Goal: Communication & Community: Answer question/provide support

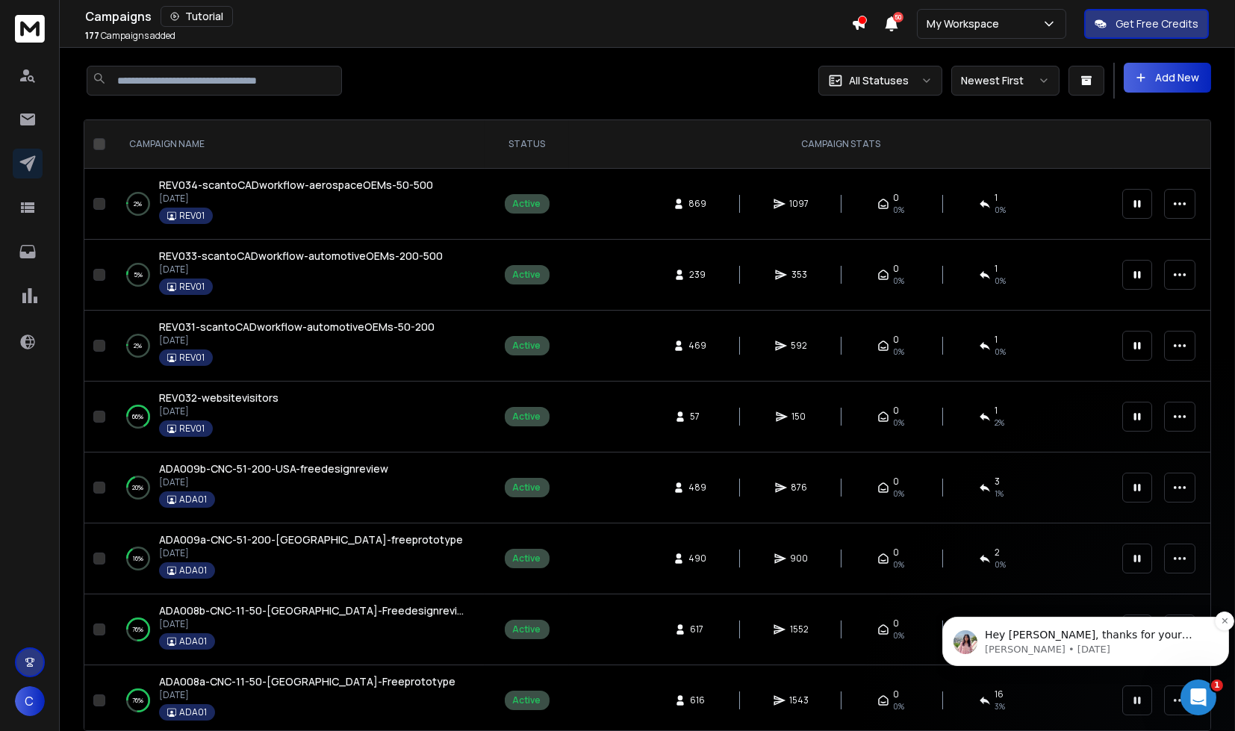
click at [1046, 638] on span "Hey [PERSON_NAME], thanks for your patience. We reviewed the video and found th…" at bounding box center [1095, 715] width 223 height 175
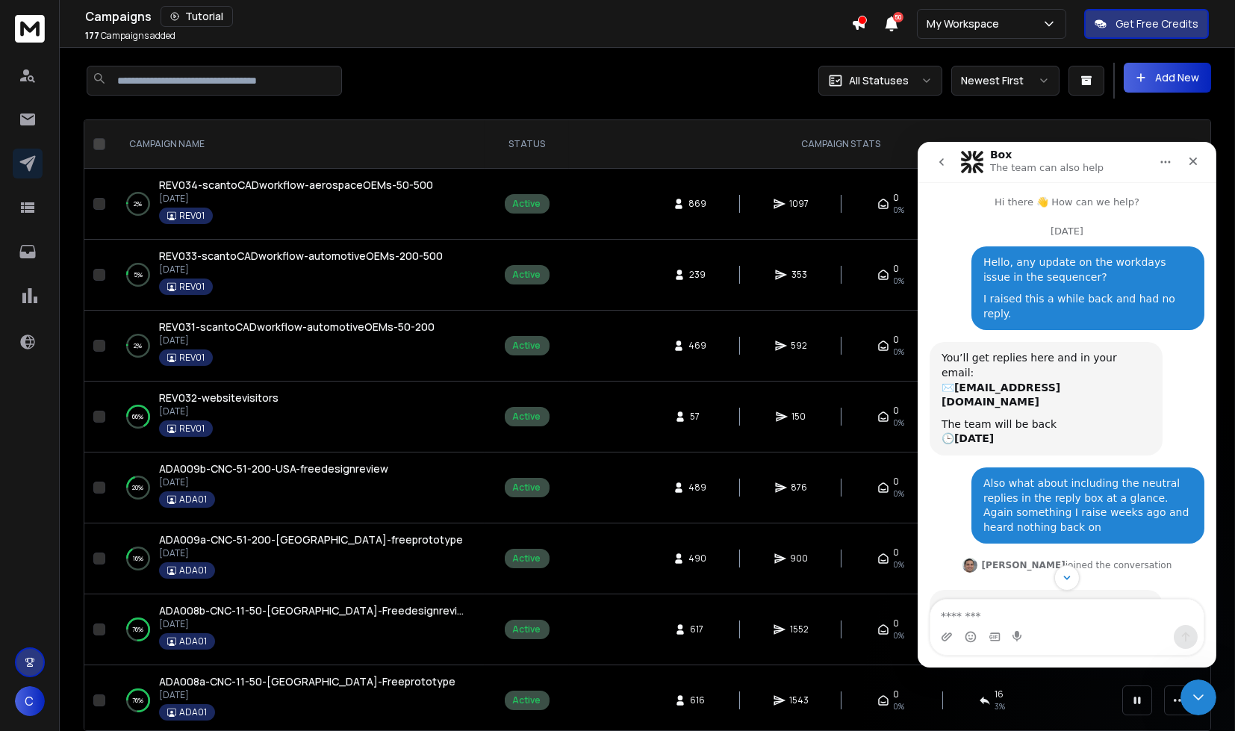
scroll to position [65, 0]
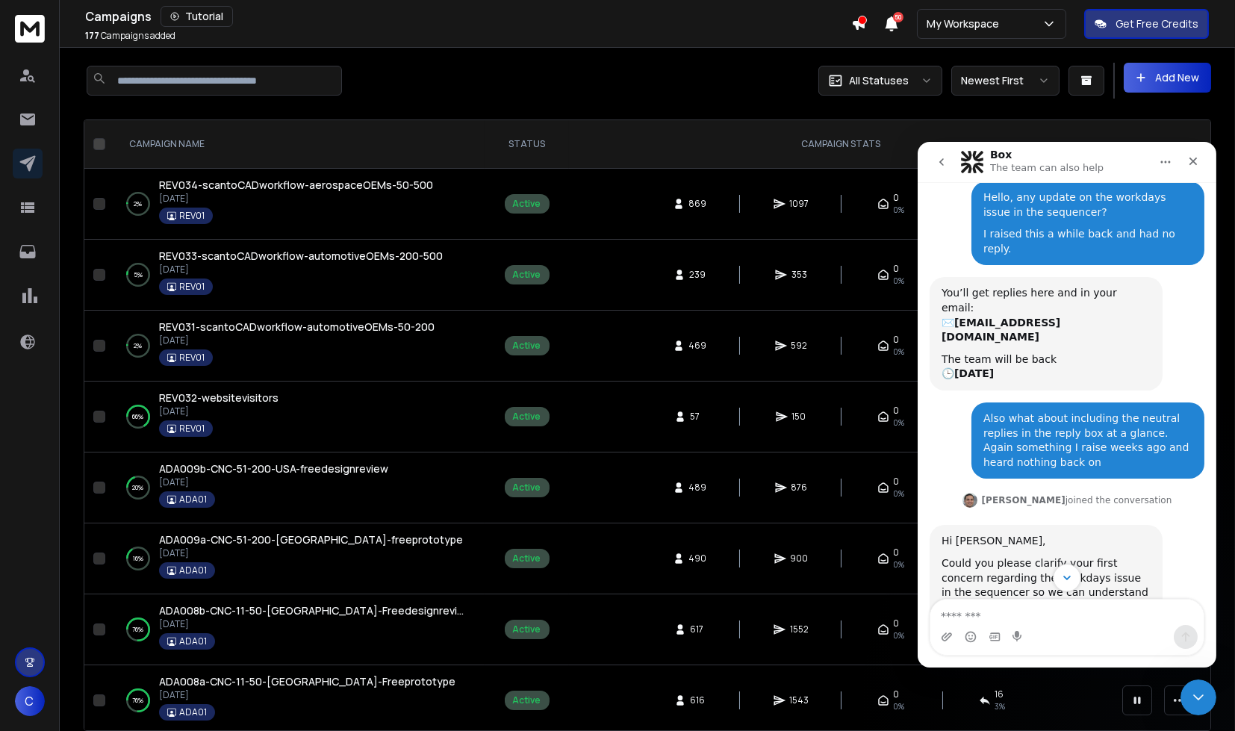
click at [1055, 569] on button "Scroll to bottom" at bounding box center [1066, 577] width 28 height 28
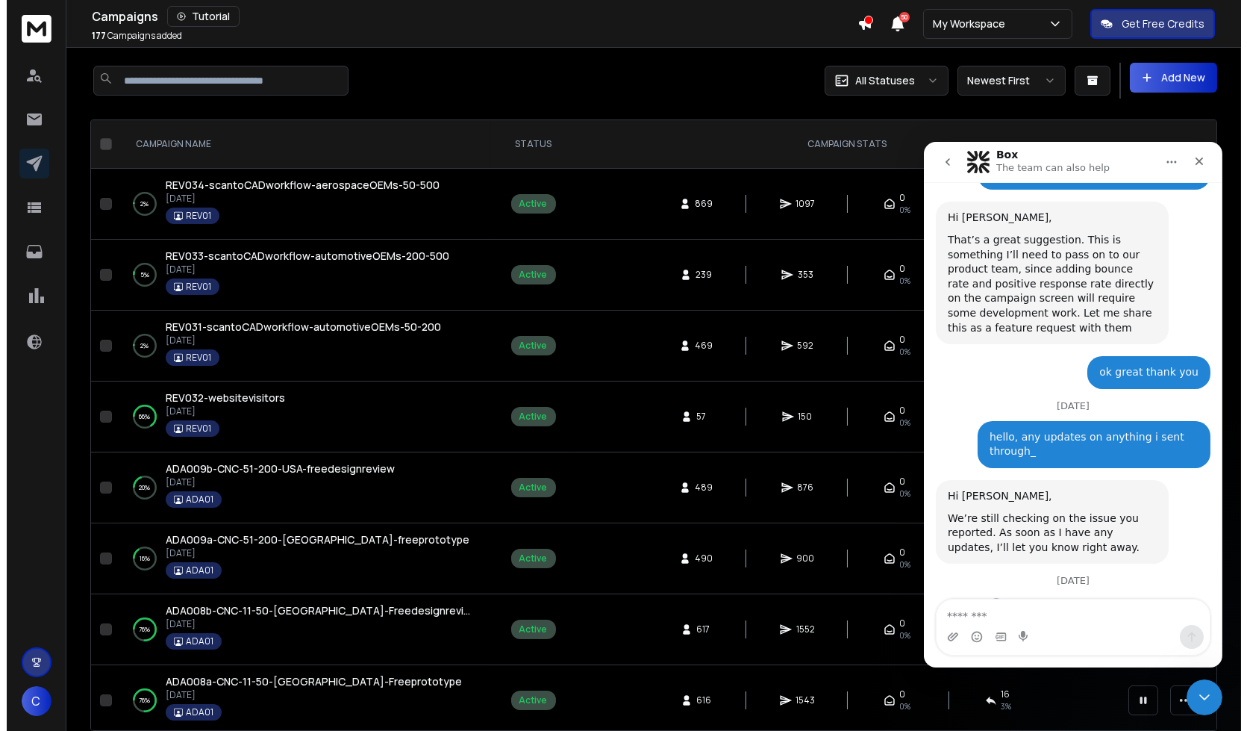
scroll to position [3201, 0]
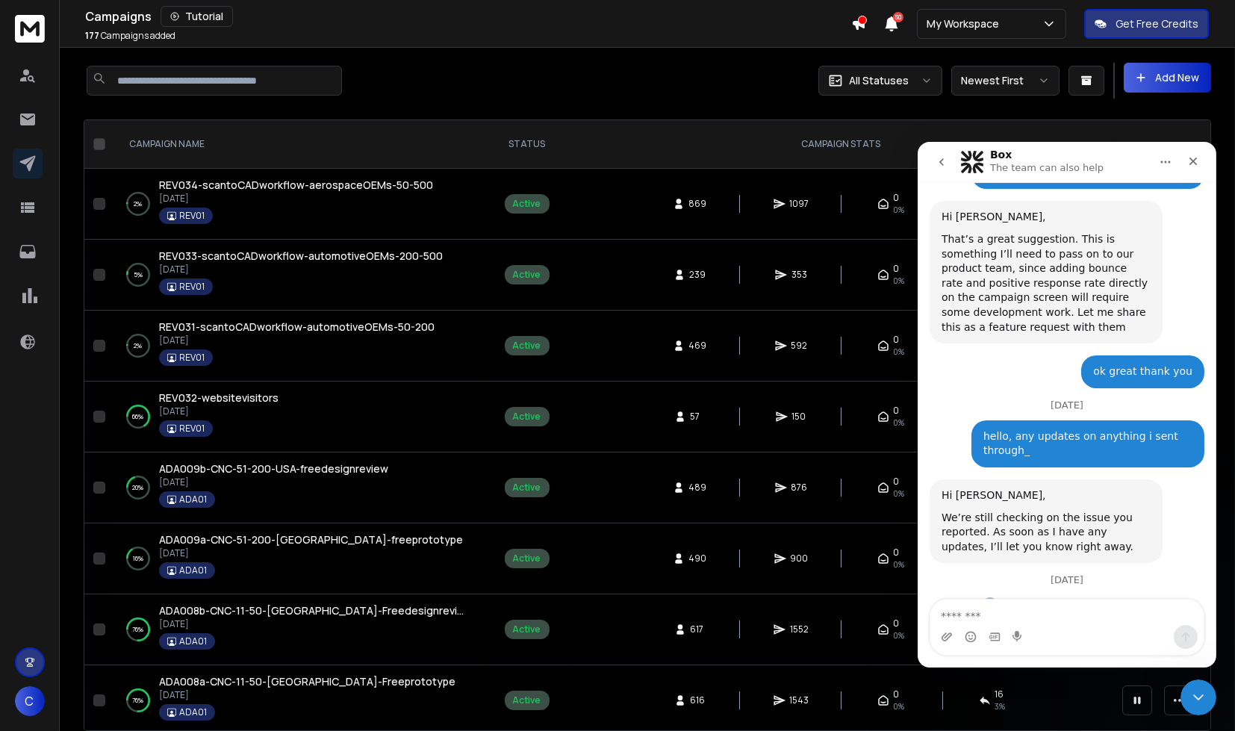
click at [1023, 625] on div "Intercom messenger" at bounding box center [1065, 636] width 273 height 24
click at [990, 605] on textarea "Message…" at bounding box center [1065, 611] width 273 height 25
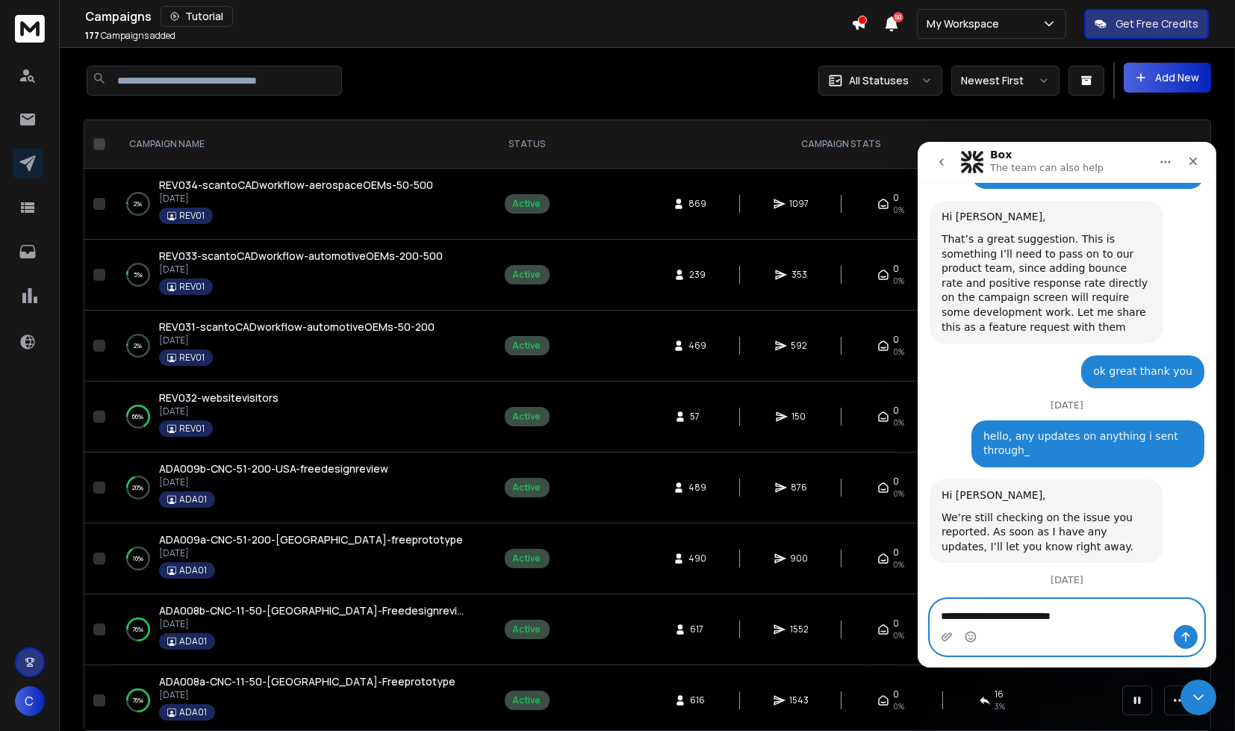
type textarea "**********"
click at [1000, 41] on div "Campaigns Tutorial 177 Campaigns added 50 My Workspace Get Free Credits" at bounding box center [617, 24] width 1235 height 48
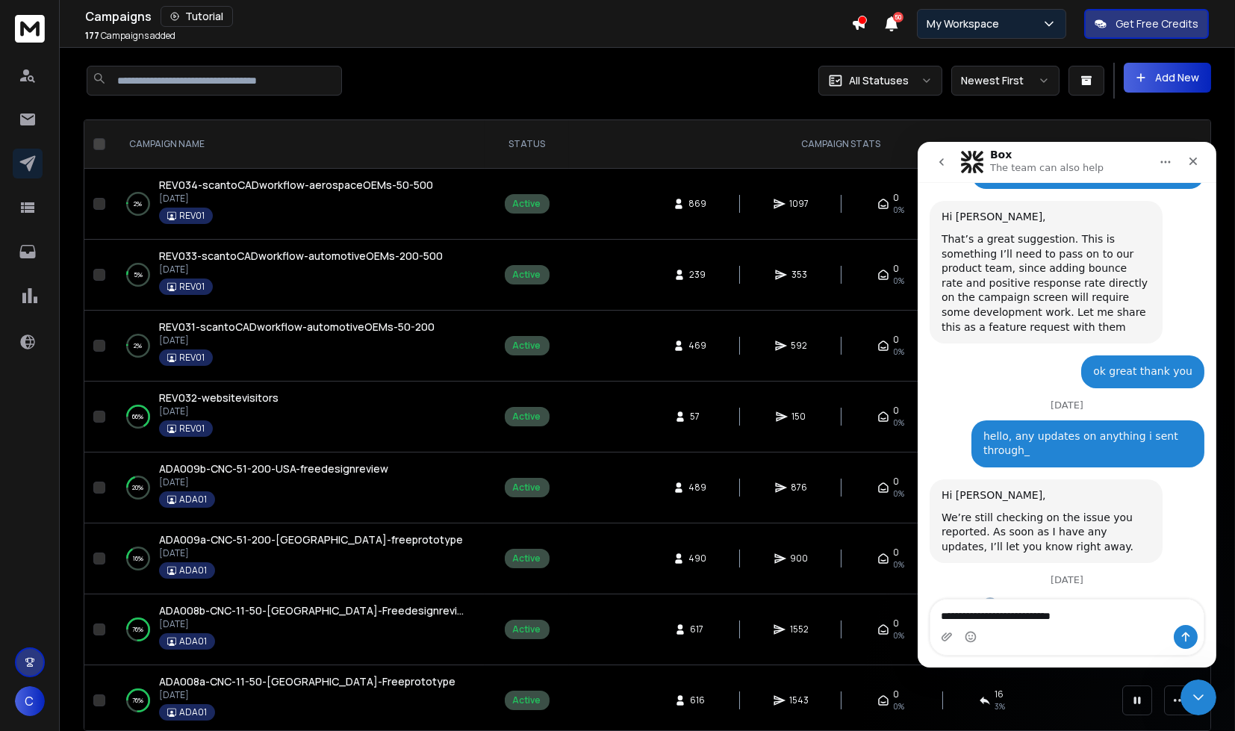
click at [998, 20] on p "My Workspace" at bounding box center [965, 23] width 78 height 15
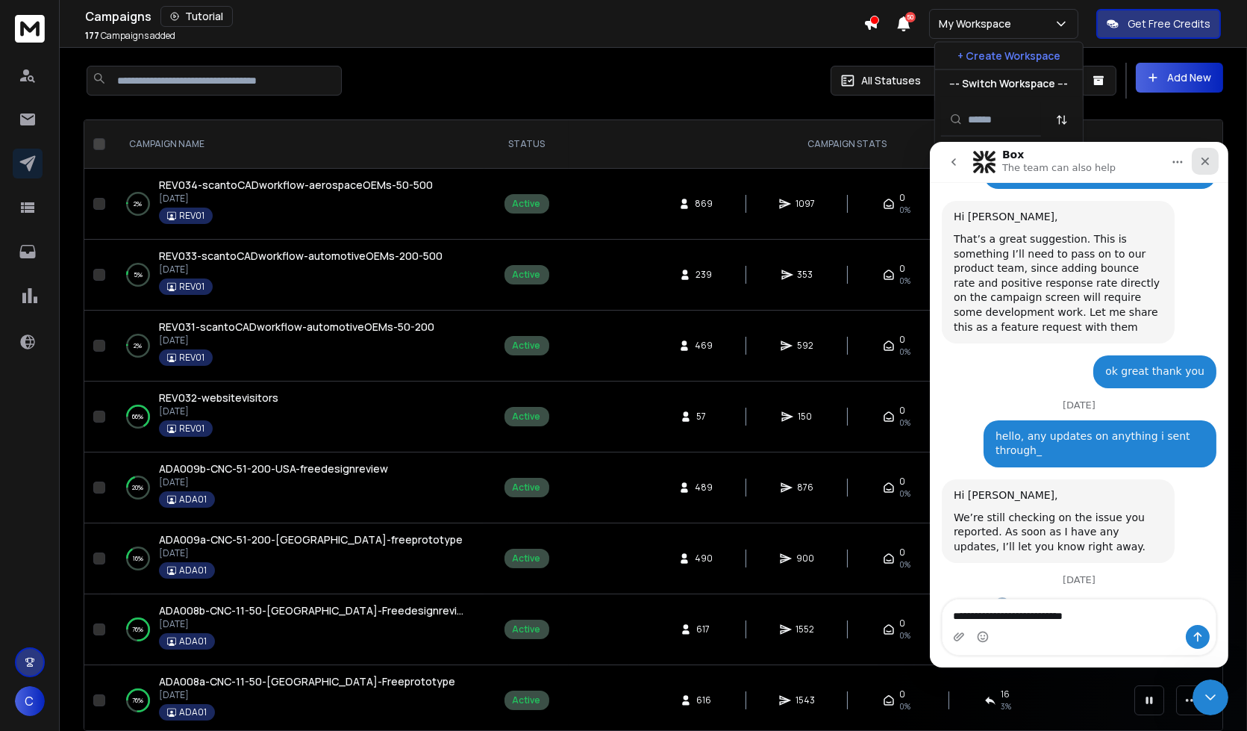
click at [1205, 163] on icon "Close" at bounding box center [1205, 161] width 12 height 12
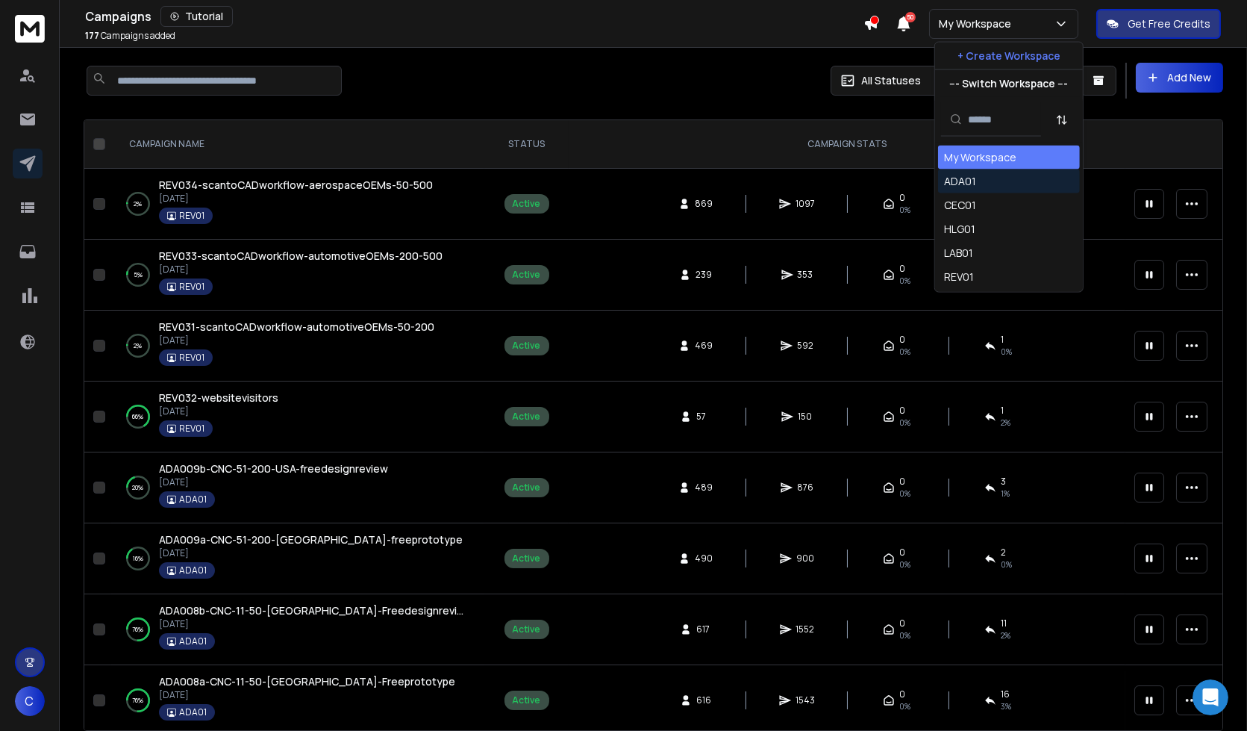
scroll to position [0, 0]
click at [966, 181] on div "ADA01" at bounding box center [960, 181] width 32 height 15
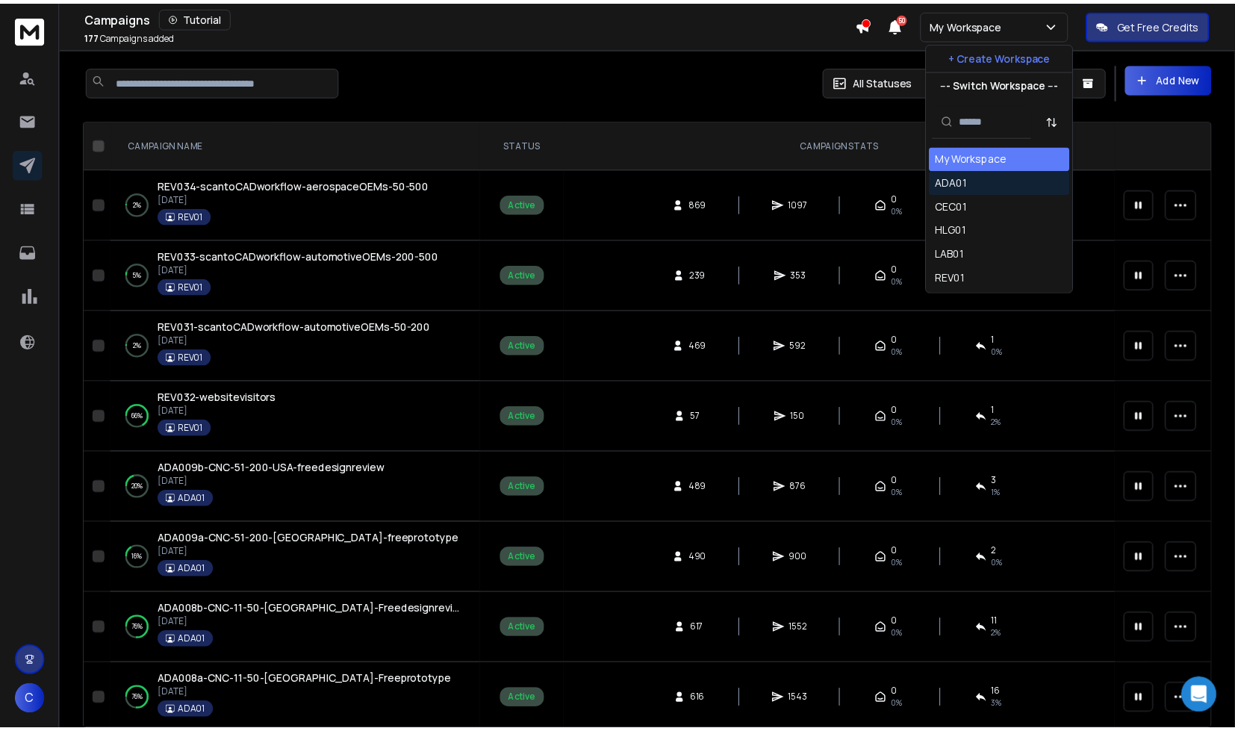
scroll to position [3201, 0]
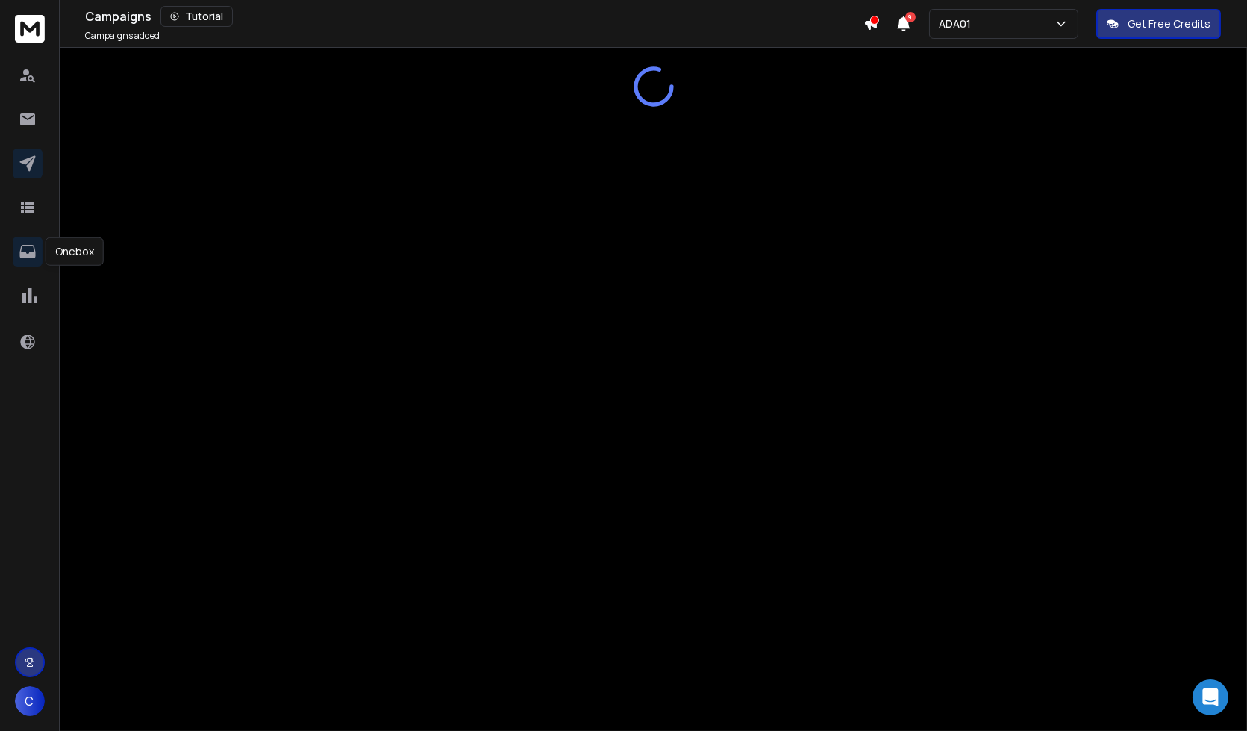
click at [25, 247] on icon at bounding box center [28, 252] width 18 height 18
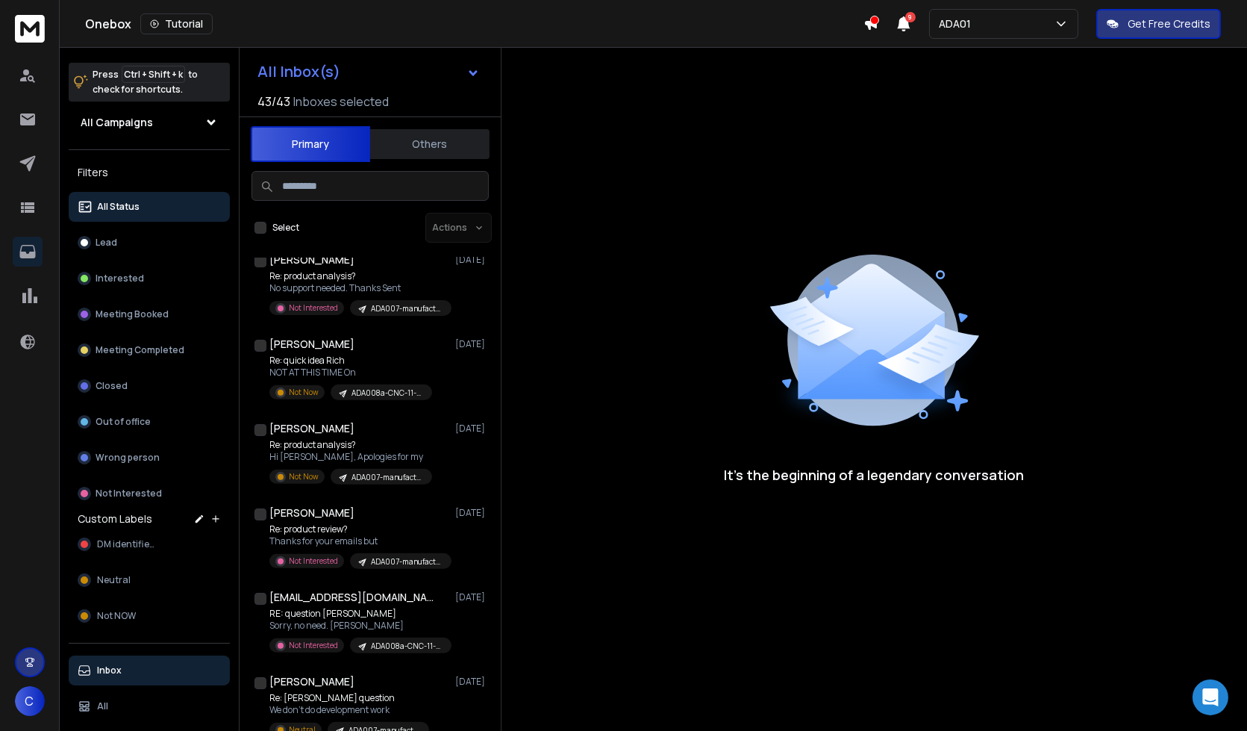
scroll to position [1313, 0]
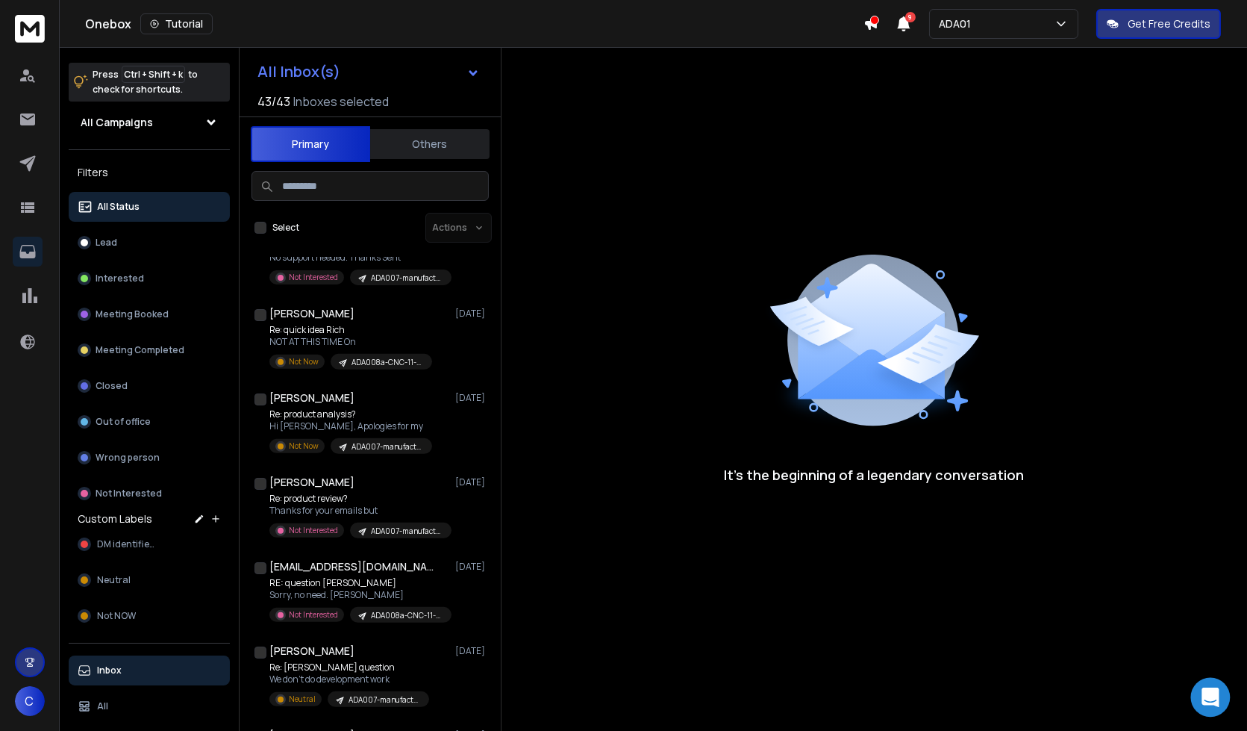
click at [1205, 699] on icon "Open Intercom Messenger" at bounding box center [1210, 696] width 17 height 19
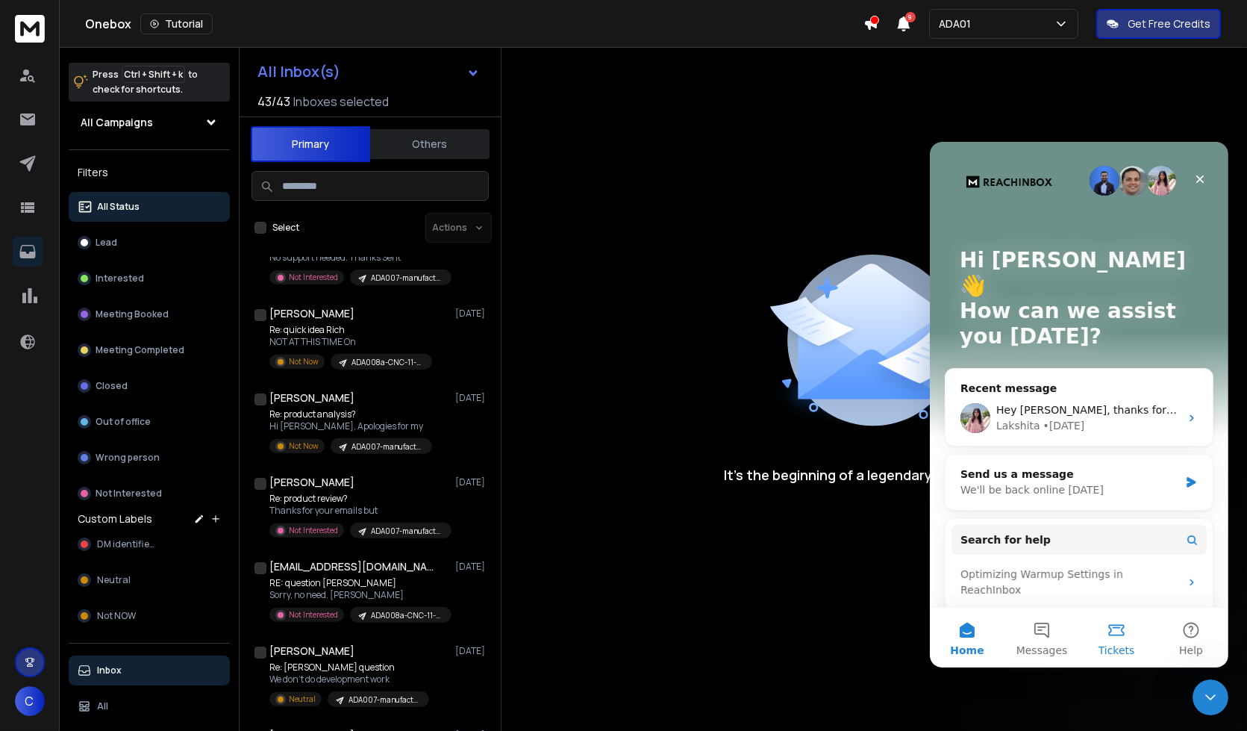
scroll to position [0, 0]
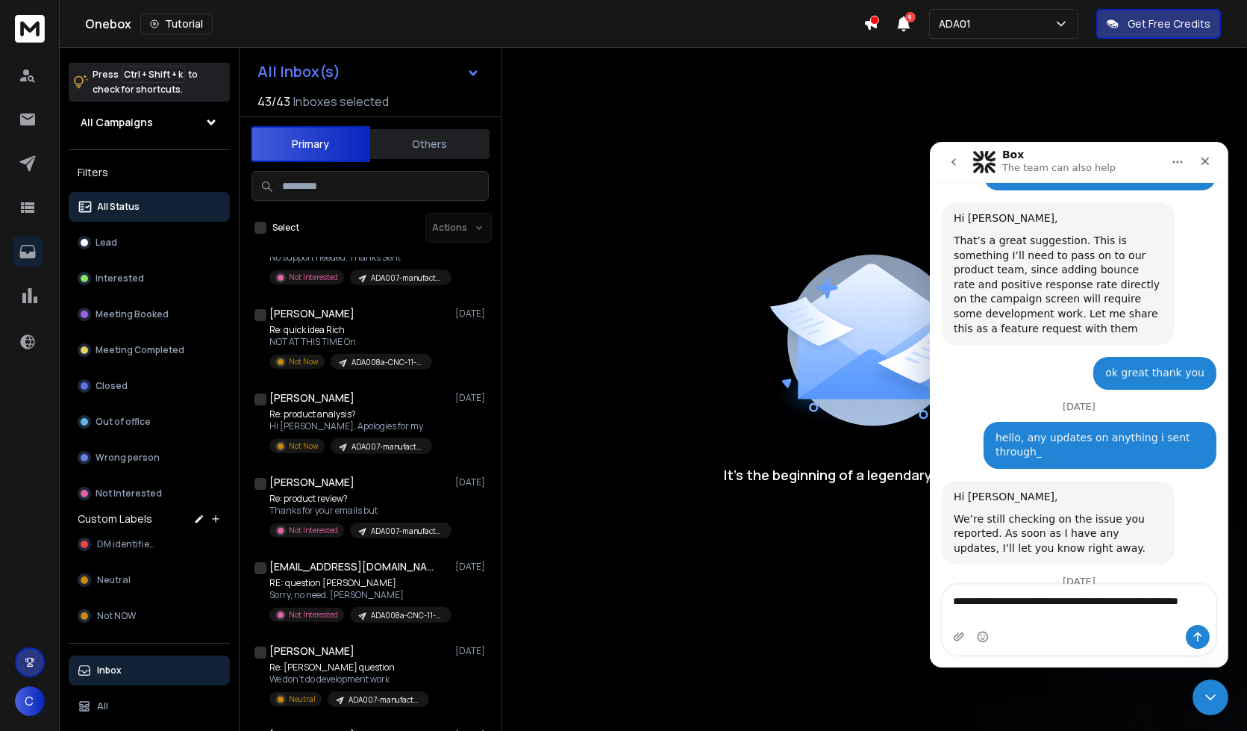
scroll to position [3216, 0]
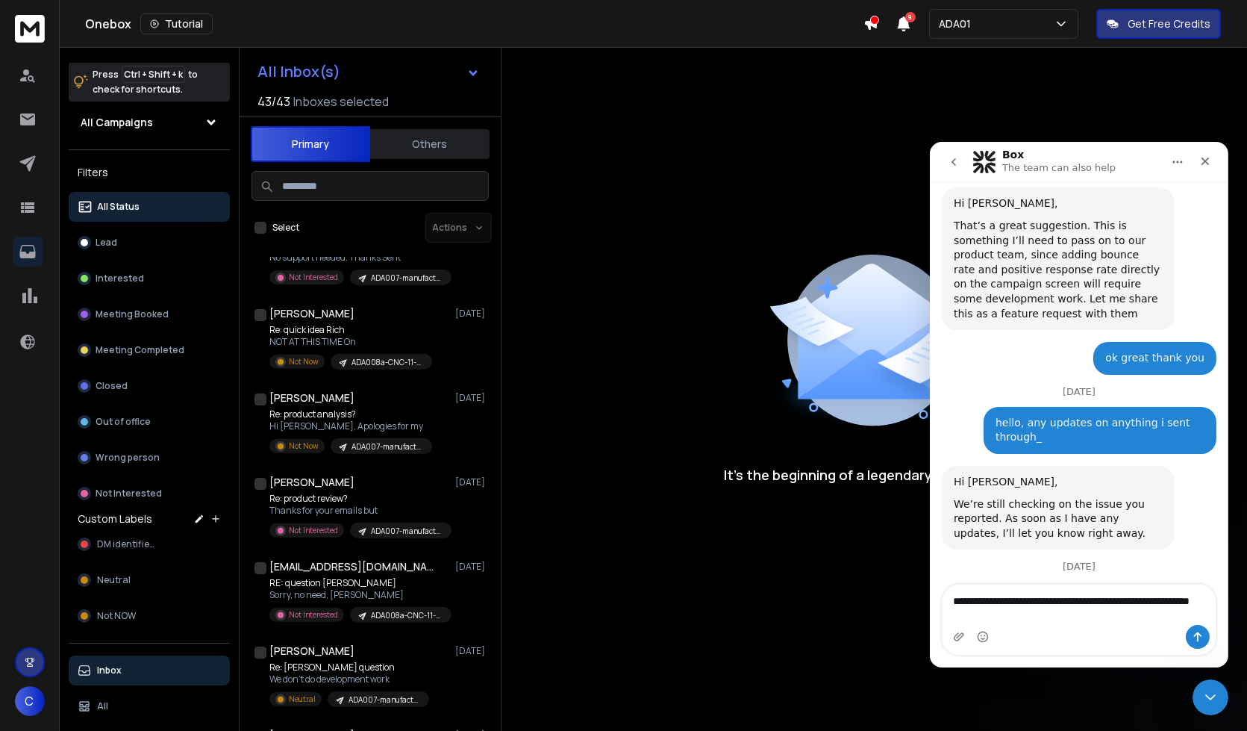
click at [1164, 597] on textarea "**********" at bounding box center [1079, 604] width 274 height 40
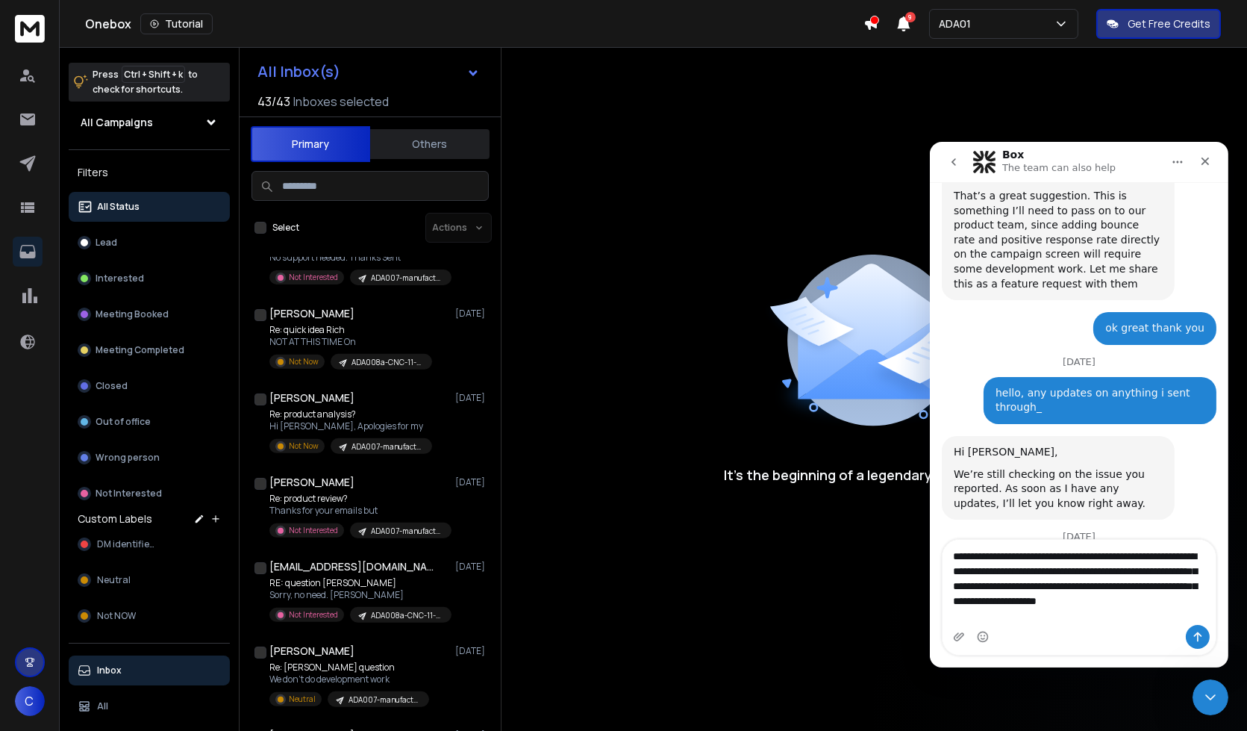
scroll to position [3260, 0]
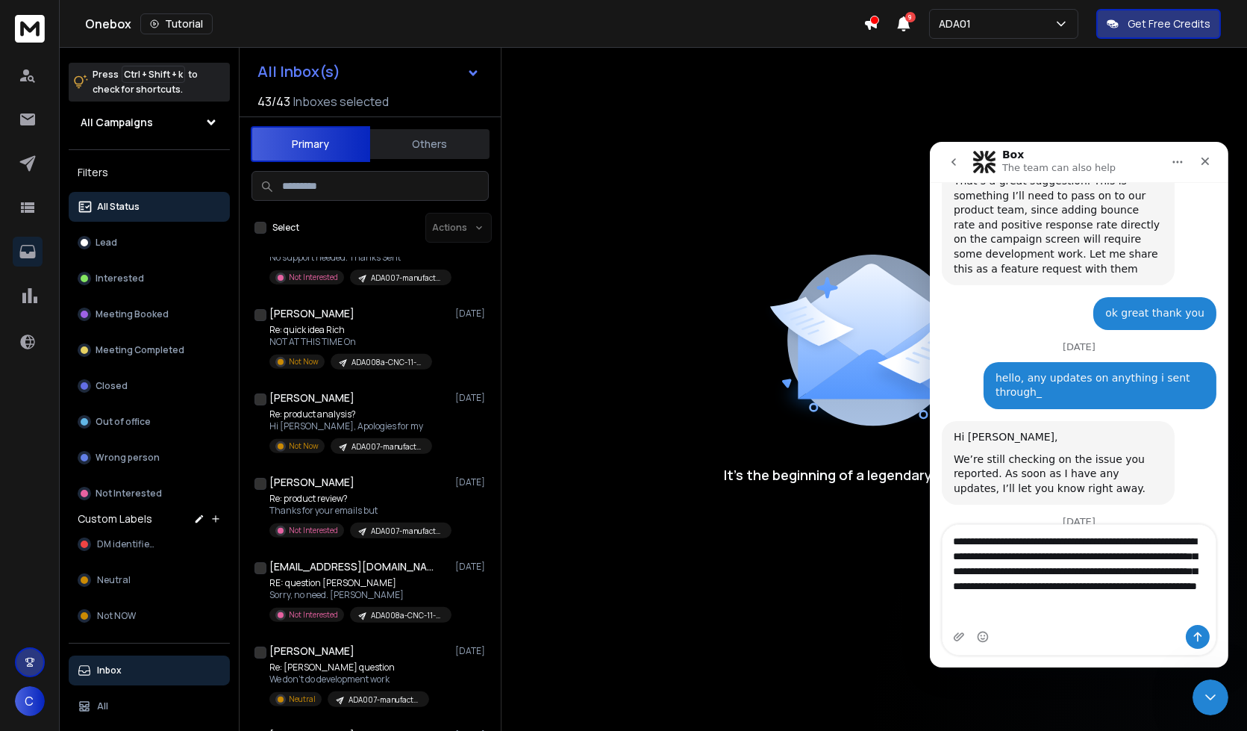
type textarea "**********"
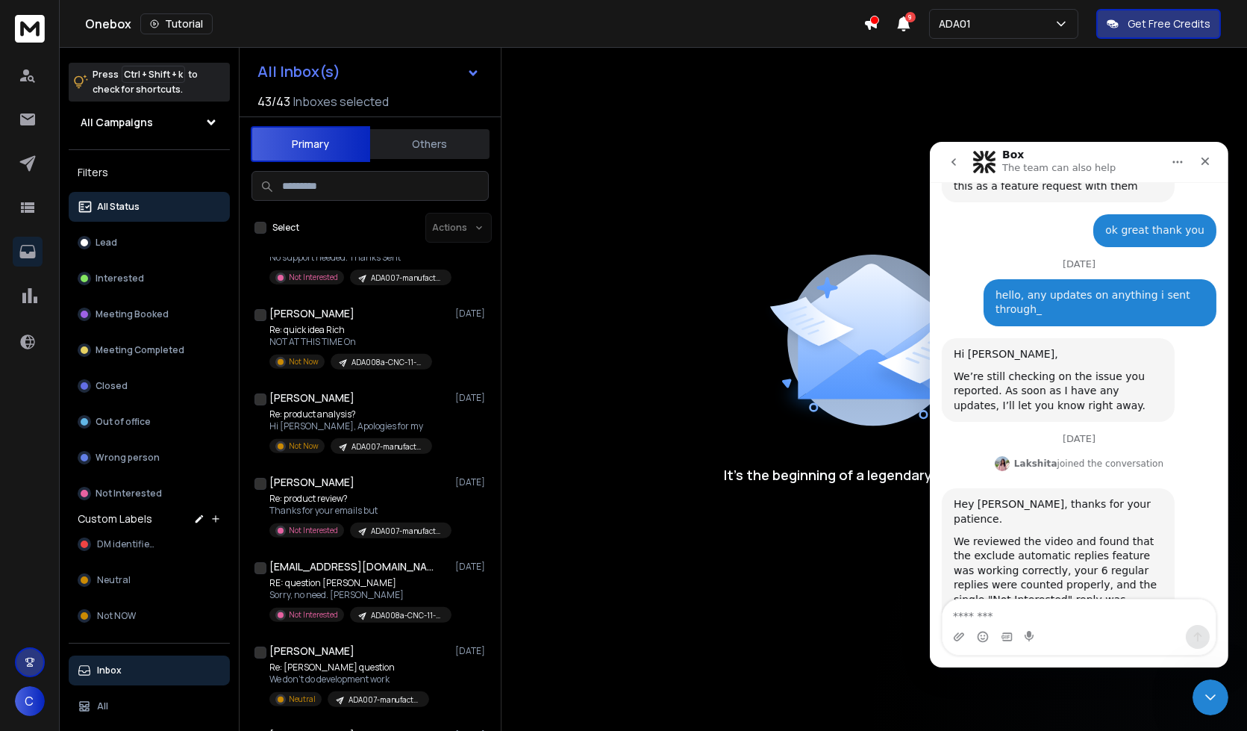
scroll to position [3353, 0]
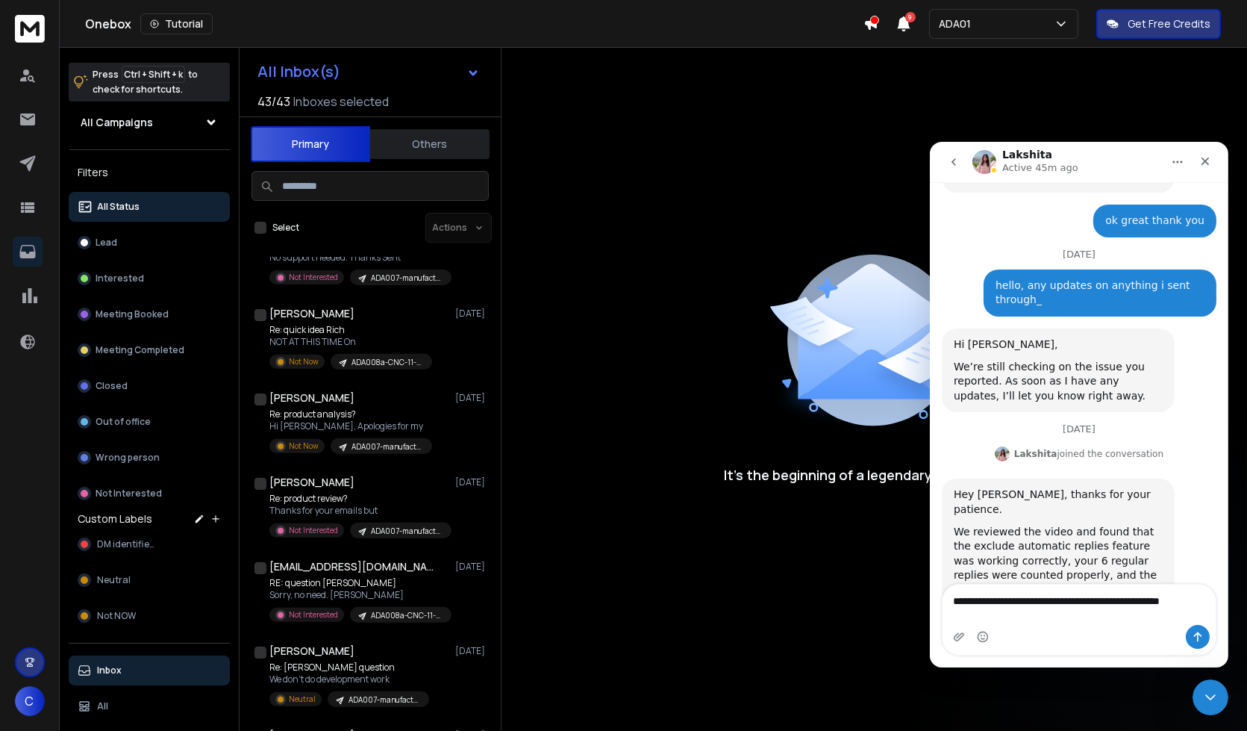
click at [1105, 609] on textarea "**********" at bounding box center [1079, 596] width 274 height 25
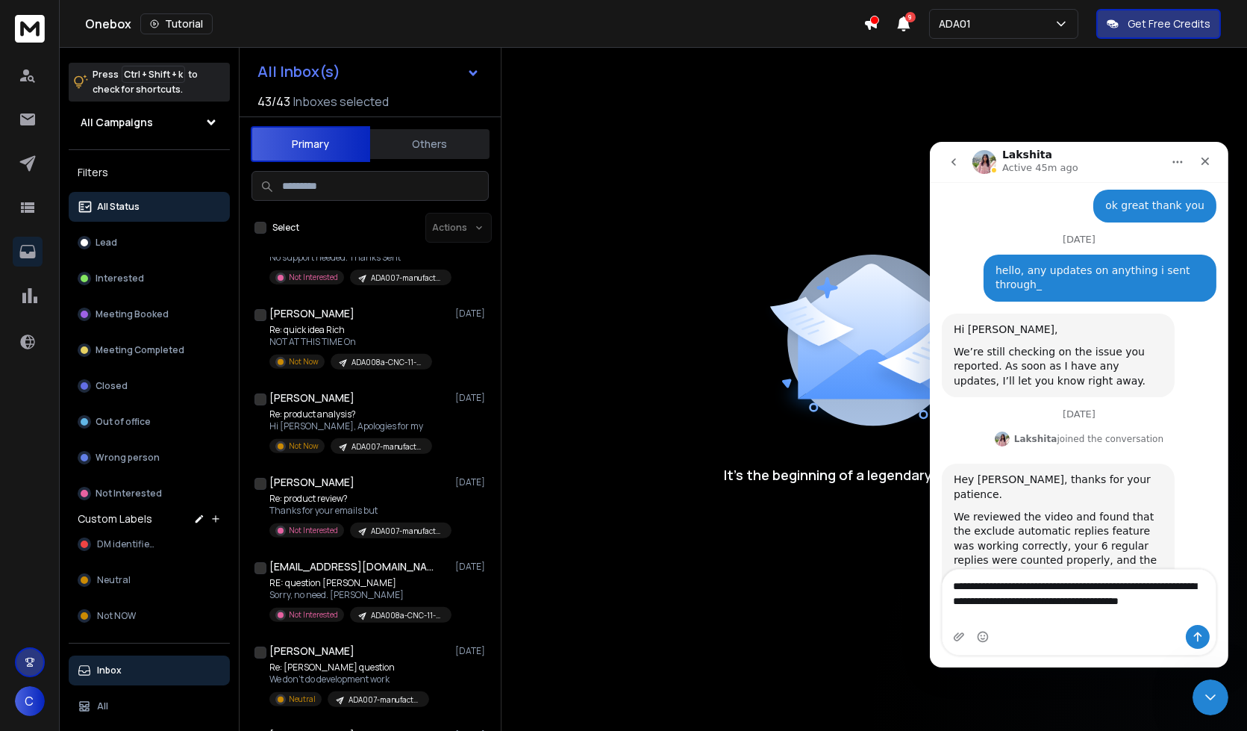
scroll to position [3383, 0]
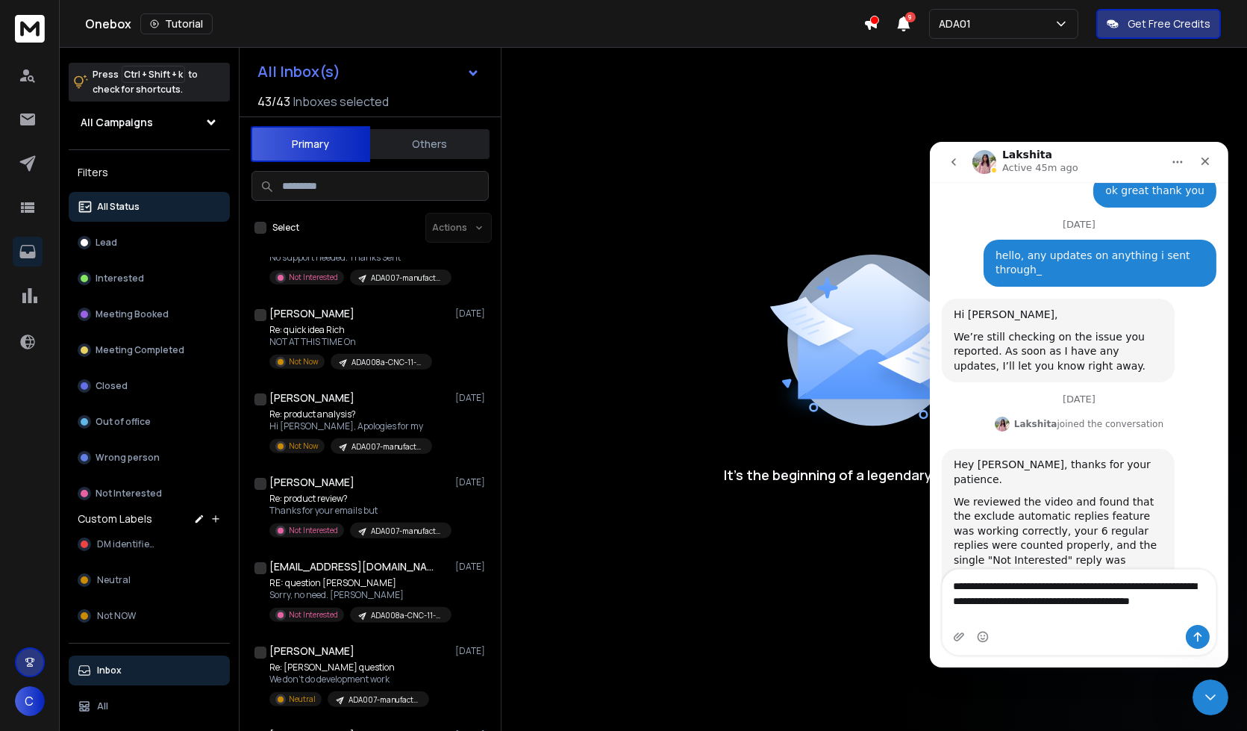
type textarea "**********"
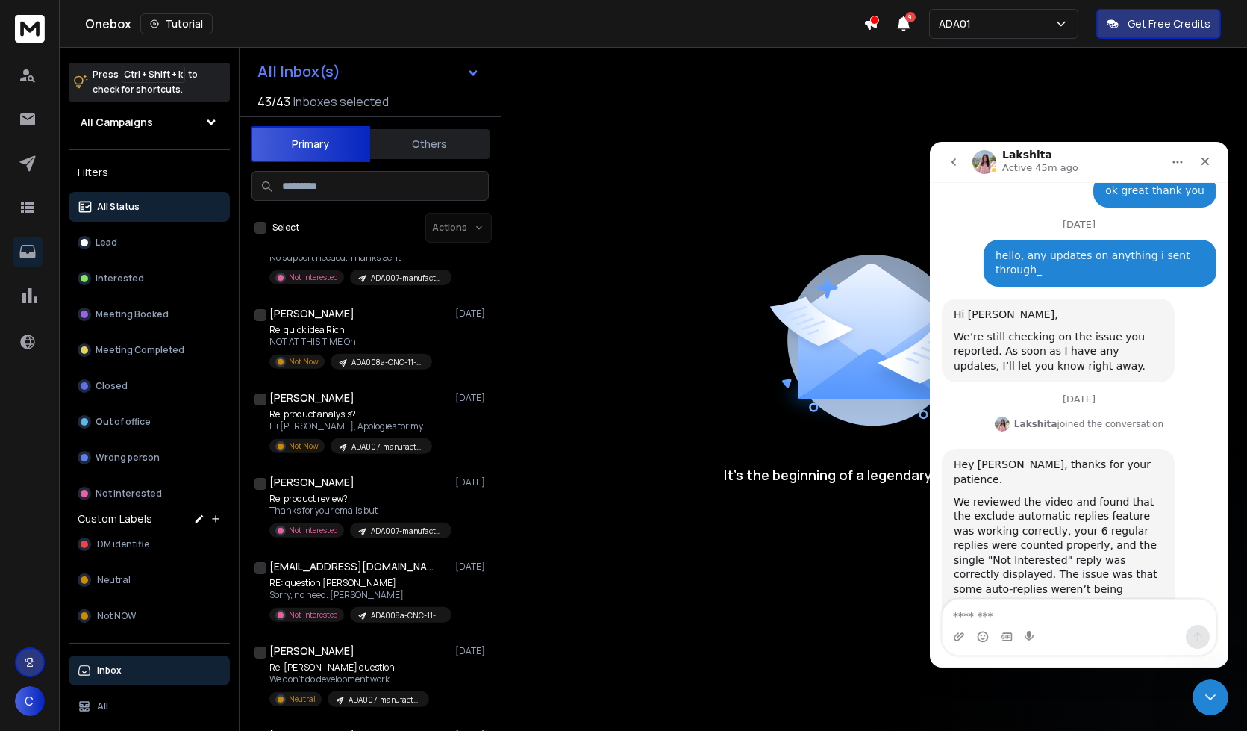
scroll to position [3416, 0]
